Goal: Information Seeking & Learning: Check status

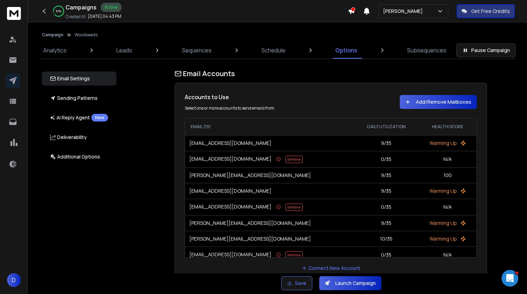
scroll to position [178, 0]
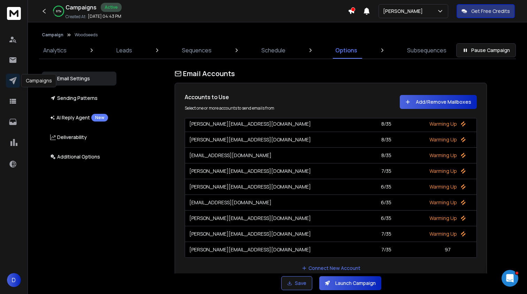
click at [13, 83] on icon at bounding box center [12, 80] width 7 height 7
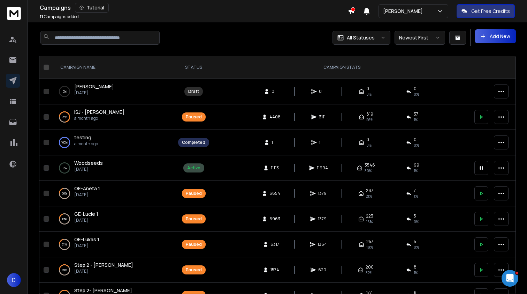
click at [89, 164] on span "Woodseeds" at bounding box center [88, 162] width 29 height 7
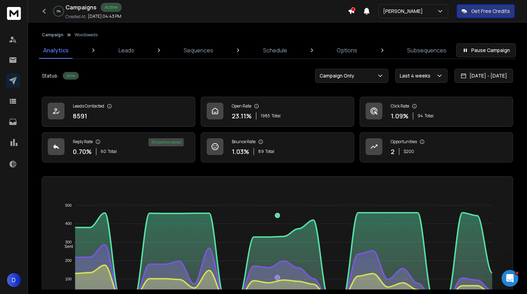
scroll to position [111, 0]
click at [459, 81] on button "[DATE] - [DATE]" at bounding box center [484, 76] width 59 height 14
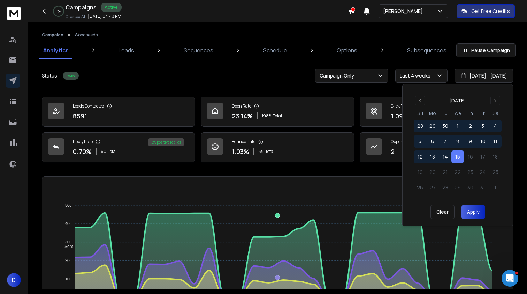
click at [457, 160] on button "15" at bounding box center [458, 156] width 13 height 13
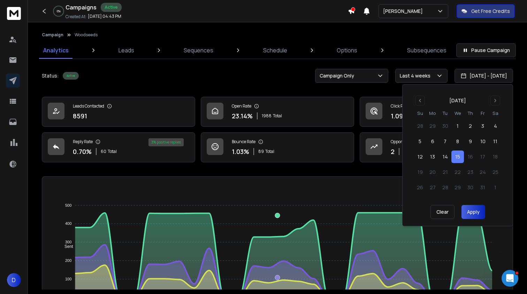
click at [457, 160] on button "15" at bounding box center [458, 156] width 13 height 13
click at [471, 210] on button "Apply" at bounding box center [474, 212] width 24 height 14
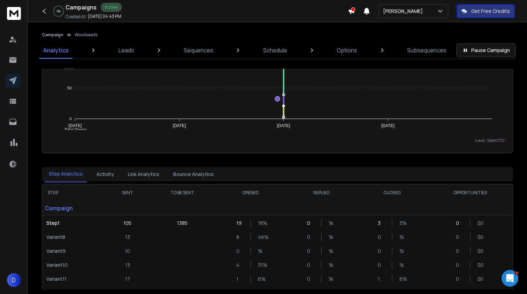
scroll to position [146, 0]
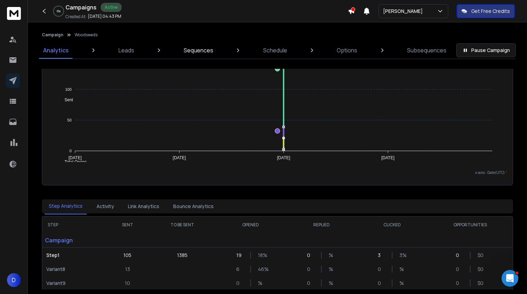
click at [190, 52] on p "Sequences" at bounding box center [199, 50] width 30 height 8
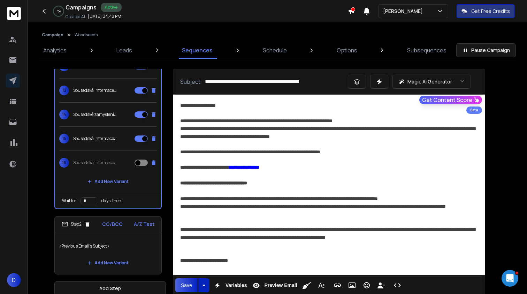
scroll to position [300, 0]
click at [110, 245] on p "<Previous Email's Subject>" at bounding box center [108, 246] width 98 height 20
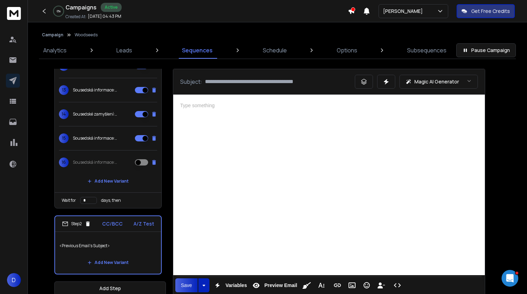
click at [90, 224] on icon at bounding box center [88, 223] width 4 height 5
type input "**********"
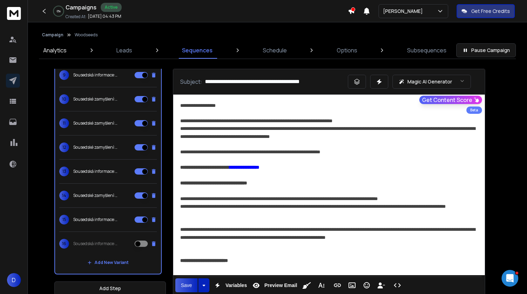
click at [53, 51] on p "Analytics" at bounding box center [54, 50] width 23 height 8
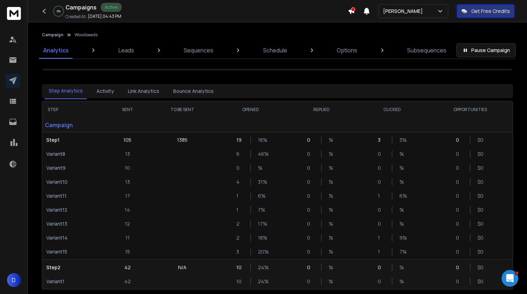
scroll to position [262, 0]
drag, startPoint x: 267, startPoint y: 154, endPoint x: 258, endPoint y: 154, distance: 9.1
click at [258, 154] on div "19 18 % 6 46 % 0 % 4 31 % 1 6 % 1 7 % 2 17 % 2 18 % 3 20 %" at bounding box center [251, 195] width 62 height 119
drag, startPoint x: 270, startPoint y: 181, endPoint x: 252, endPoint y: 181, distance: 17.8
click at [252, 181] on div "19 18 % 6 46 % 0 % 4 31 % 1 6 % 1 7 % 2 17 % 2 18 % 3 20 %" at bounding box center [251, 195] width 62 height 119
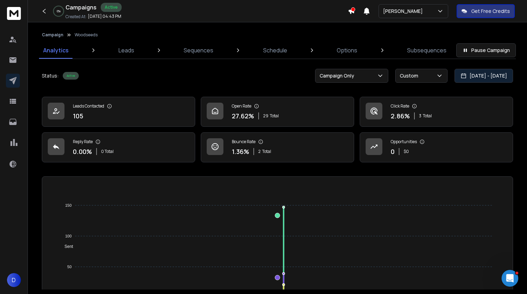
scroll to position [0, 0]
click at [471, 76] on button "15 Oct 2025 - 15 Oct 2025" at bounding box center [484, 76] width 59 height 14
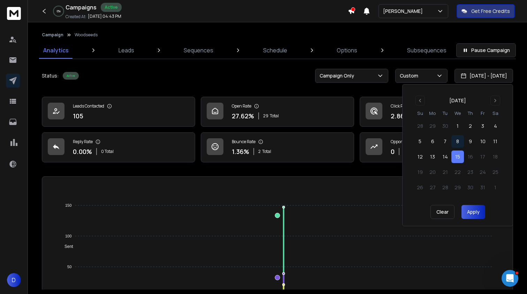
click at [456, 141] on button "8" at bounding box center [458, 141] width 13 height 13
click at [458, 137] on button "8" at bounding box center [458, 141] width 13 height 13
click at [458, 156] on button "15" at bounding box center [458, 156] width 13 height 13
click at [475, 209] on button "Apply" at bounding box center [474, 212] width 24 height 14
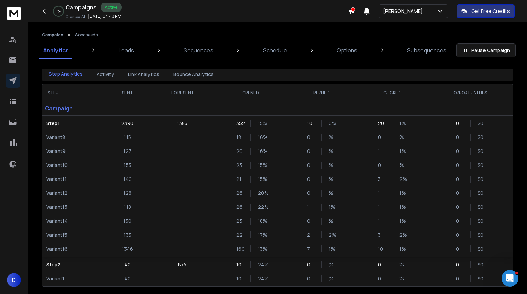
scroll to position [278, 0]
click at [199, 51] on p "Sequences" at bounding box center [199, 50] width 30 height 8
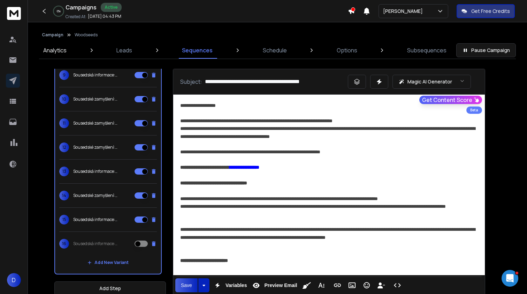
click at [61, 51] on p "Analytics" at bounding box center [54, 50] width 23 height 8
